Goal: Task Accomplishment & Management: Manage account settings

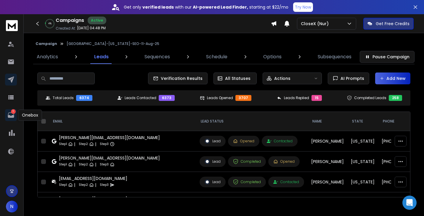
click at [11, 117] on icon at bounding box center [11, 114] width 6 height 5
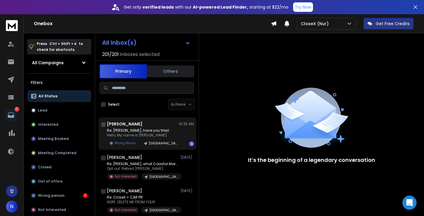
click at [136, 131] on p "Re: [PERSON_NAME], have you tried" at bounding box center [142, 130] width 71 height 5
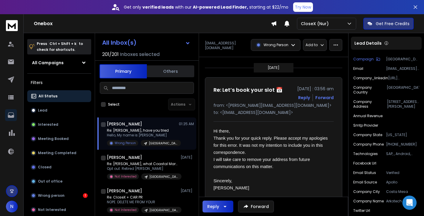
click at [149, 132] on p "Re: [PERSON_NAME], have you tried" at bounding box center [142, 130] width 71 height 5
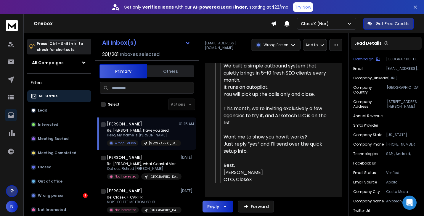
scroll to position [341, 0]
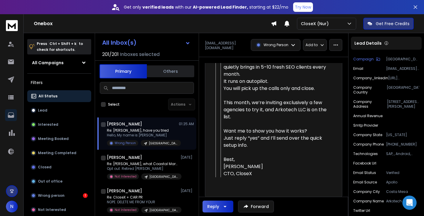
click at [283, 205] on p "View all 3 replies" at bounding box center [276, 207] width 29 height 5
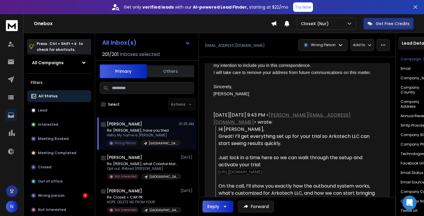
scroll to position [76, 0]
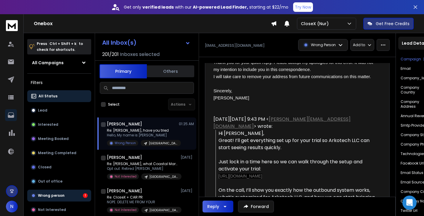
click at [55, 195] on p "Wrong person" at bounding box center [51, 195] width 27 height 5
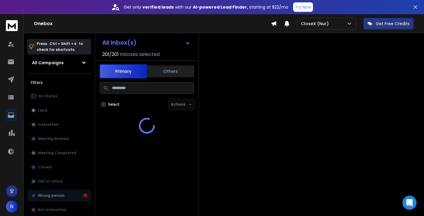
scroll to position [0, 0]
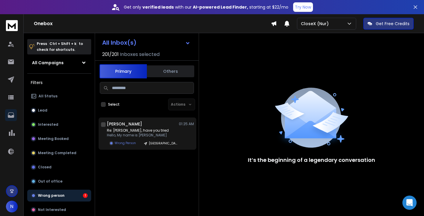
click at [133, 126] on h1 "[PERSON_NAME]" at bounding box center [124, 124] width 35 height 6
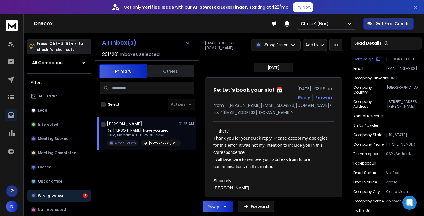
click at [324, 45] on icon at bounding box center [321, 45] width 3 height 2
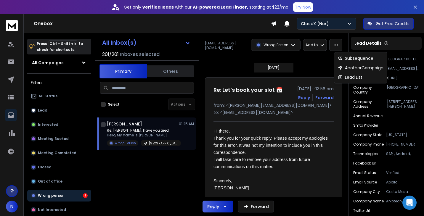
click at [322, 22] on p "CloseX (Nur)" at bounding box center [315, 24] width 30 height 6
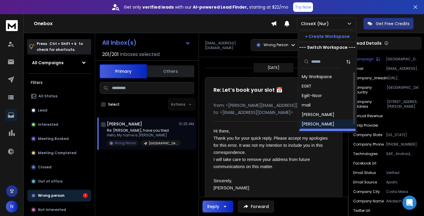
click at [319, 125] on div "[PERSON_NAME]" at bounding box center [317, 124] width 33 height 6
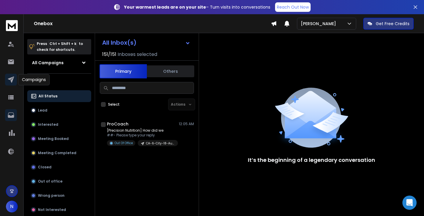
click at [9, 78] on icon at bounding box center [10, 79] width 7 height 7
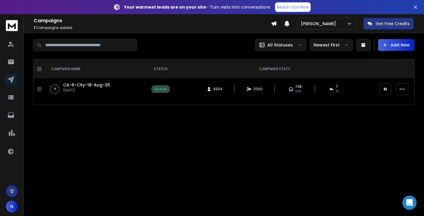
click at [75, 86] on span "CA-6-City-18-Aug-25" at bounding box center [86, 85] width 47 height 6
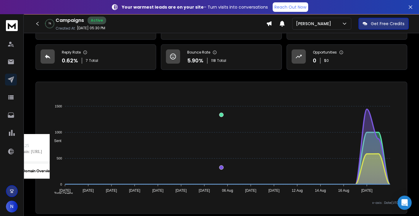
scroll to position [118, 0]
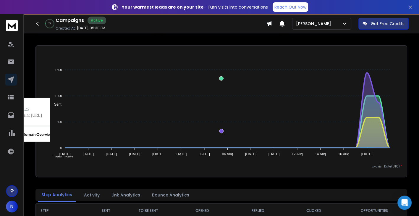
click at [410, 53] on div "Campaign CA-6-City-18-Aug-25 Analytics Leads Sequences Schedule Options Subsequ…" at bounding box center [221, 138] width 395 height 447
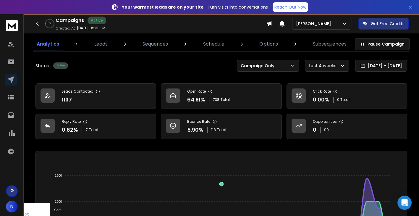
scroll to position [0, 0]
